Goal: Task Accomplishment & Management: Manage account settings

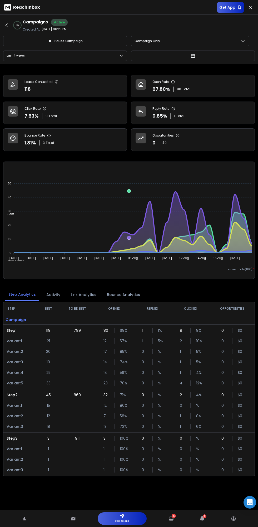
click at [53, 297] on button "Activity" at bounding box center [53, 295] width 20 height 12
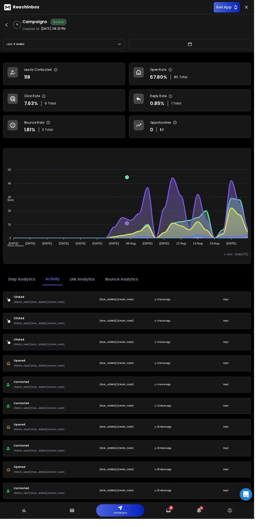
scroll to position [11, 0]
click at [172, 525] on div "4" at bounding box center [171, 519] width 49 height 13
click at [76, 525] on div at bounding box center [73, 519] width 49 height 13
click at [74, 522] on icon at bounding box center [73, 518] width 5 height 5
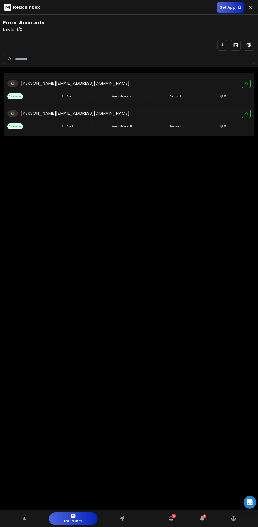
click at [232, 87] on div "[PERSON_NAME][EMAIL_ADDRESS][DOMAIN_NAME]" at bounding box center [128, 83] width 243 height 9
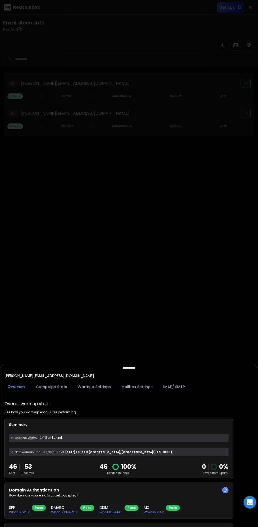
click at [138, 386] on button "Mailbox Settings" at bounding box center [137, 387] width 38 height 12
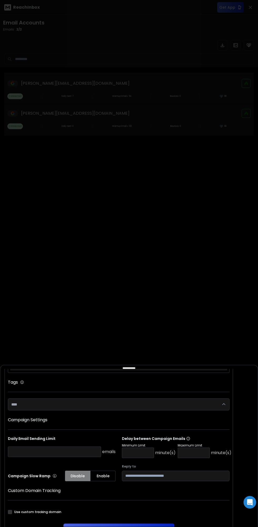
scroll to position [191, 0]
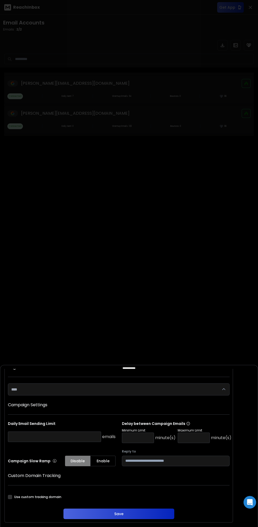
click at [64, 438] on input "***" at bounding box center [54, 437] width 93 height 11
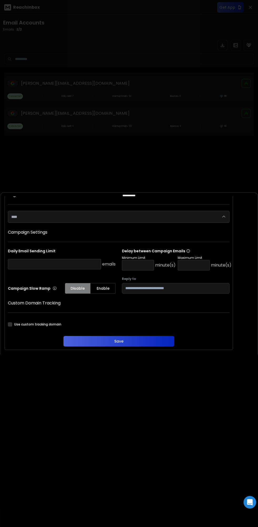
type input "***"
click at [151, 343] on button "Save" at bounding box center [118, 341] width 111 height 11
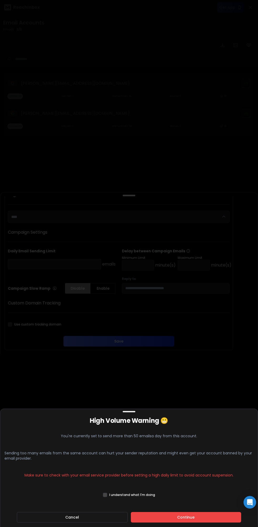
click at [189, 519] on button "Continue" at bounding box center [186, 517] width 110 height 11
click at [104, 500] on div "I understand what I'm doing Required" at bounding box center [129, 495] width 76 height 11
click at [93, 496] on button "I understand what I'm doing" at bounding box center [93, 495] width 4 height 4
click at [181, 513] on button "Continue" at bounding box center [186, 517] width 110 height 11
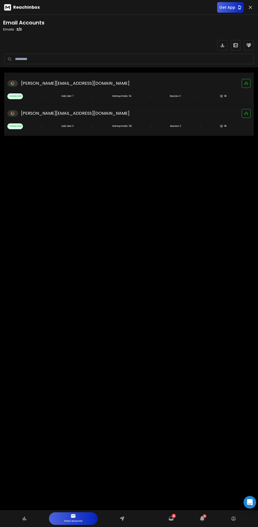
click at [24, 519] on icon at bounding box center [24, 518] width 3 height 3
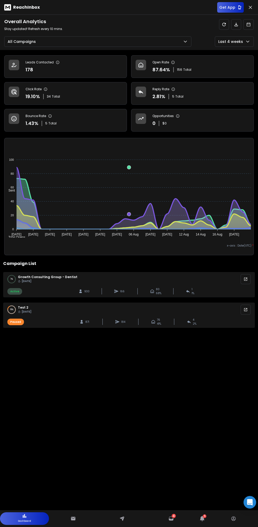
click at [122, 520] on icon at bounding box center [122, 519] width 4 height 4
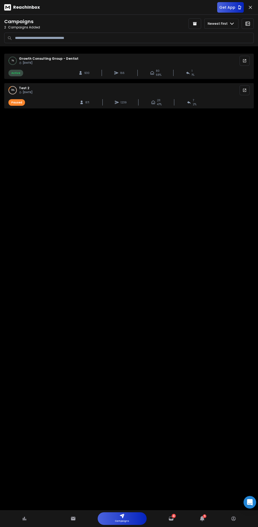
click at [246, 61] on icon at bounding box center [244, 61] width 4 height 4
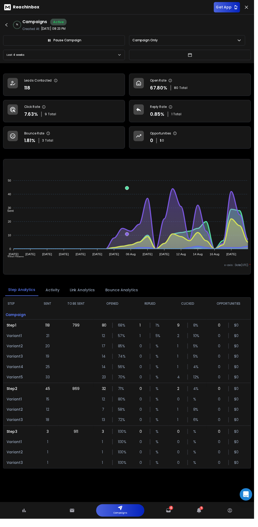
click at [59, 299] on button "Activity" at bounding box center [53, 295] width 20 height 12
